Goal: Task Accomplishment & Management: Use online tool/utility

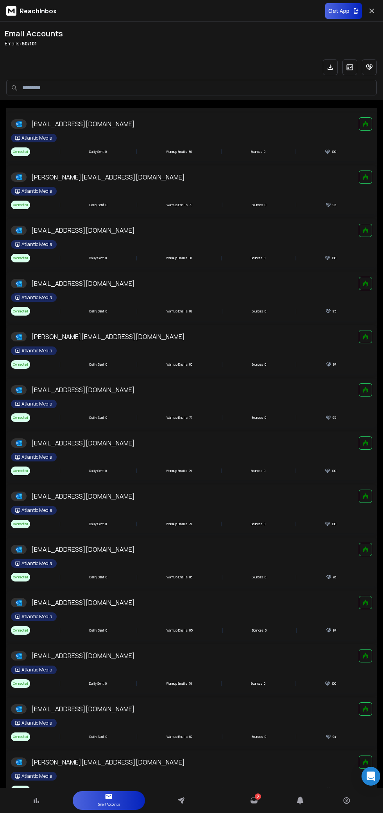
click at [255, 802] on icon at bounding box center [254, 800] width 7 height 6
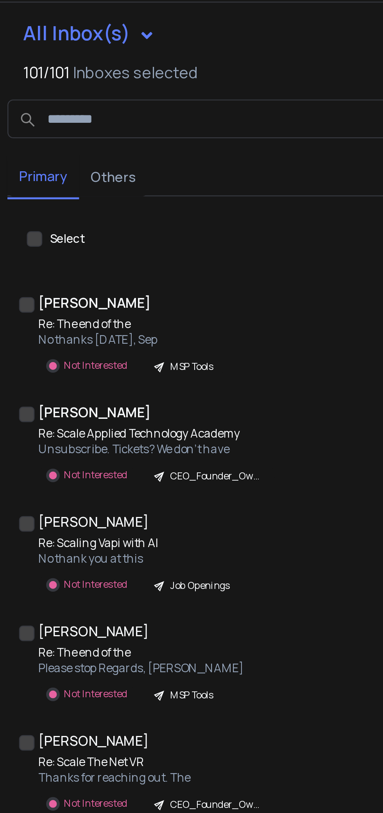
click at [39, 193] on p "Re: Scale Applied Technology Academy" at bounding box center [63, 196] width 94 height 6
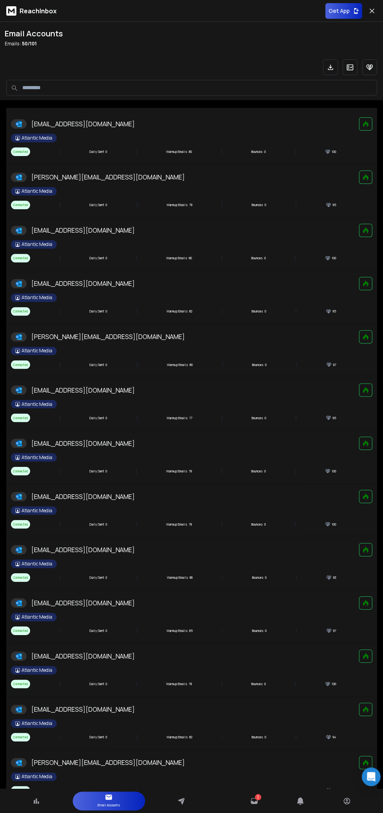
click at [252, 800] on icon at bounding box center [254, 800] width 7 height 6
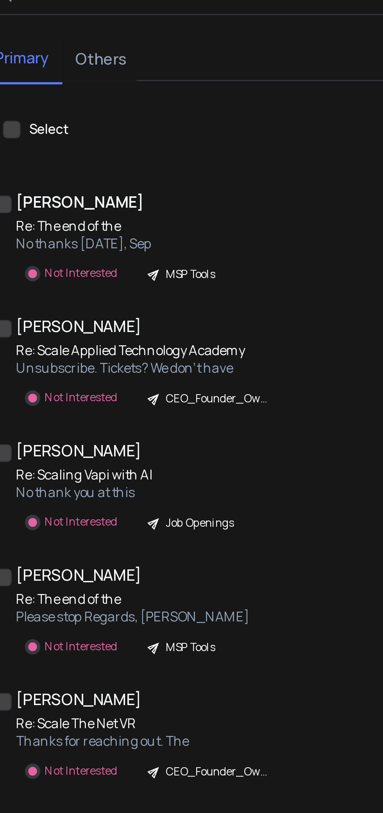
click at [31, 147] on div "Ken Scott 15 Sep Re: The end of the No thanks On Mon, Sep Not Interested MSP To…" at bounding box center [196, 155] width 361 height 33
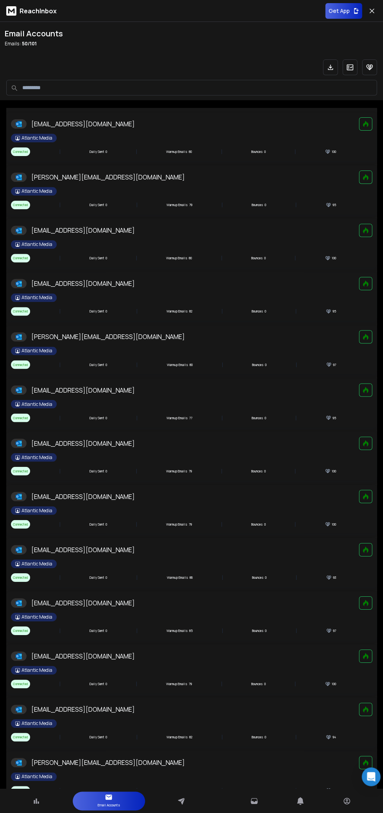
click at [254, 800] on icon at bounding box center [254, 800] width 8 height 8
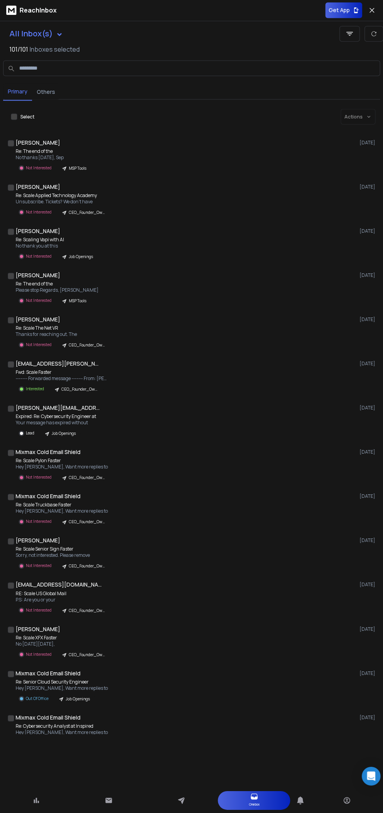
click at [38, 801] on icon at bounding box center [36, 799] width 5 height 5
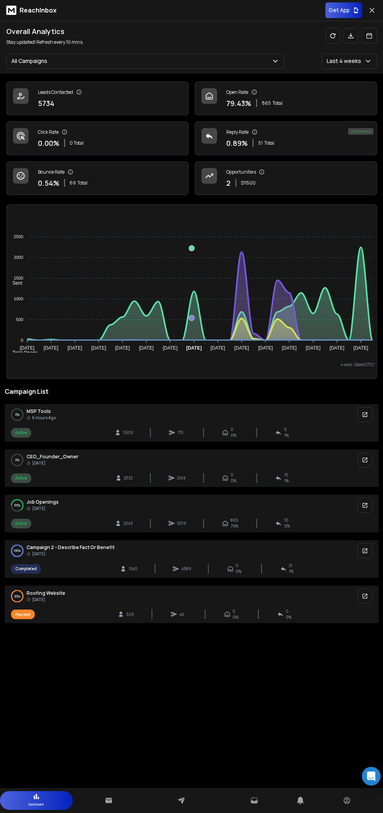
click at [182, 801] on icon at bounding box center [181, 800] width 7 height 7
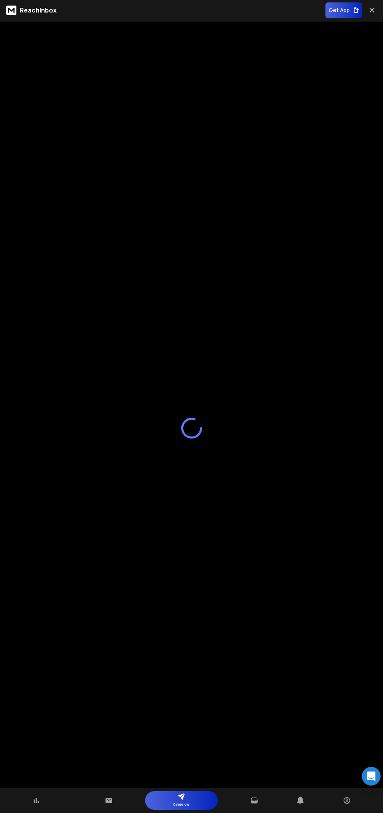
click at [37, 803] on icon at bounding box center [36, 800] width 8 height 8
